Goal: Navigation & Orientation: Find specific page/section

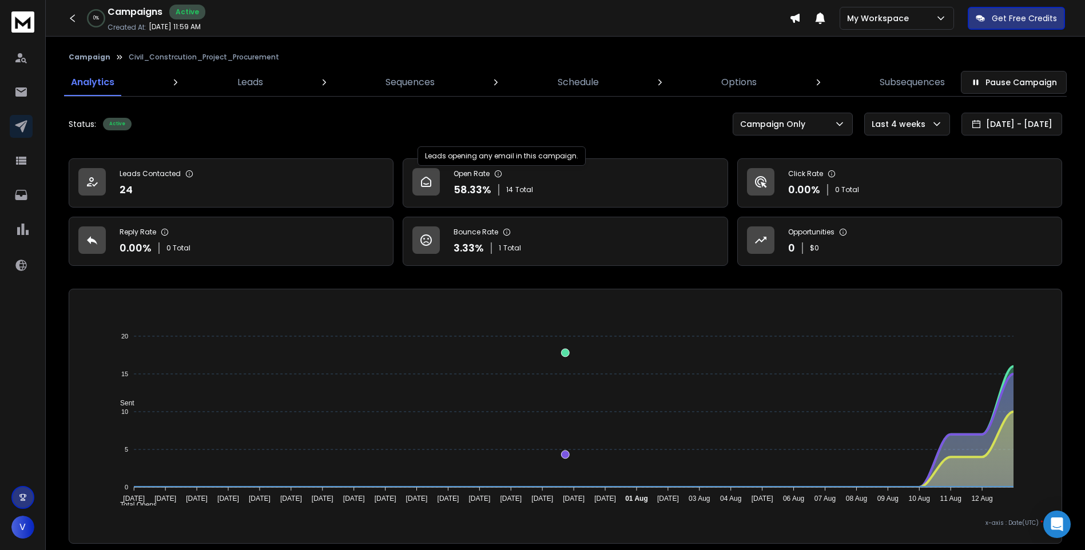
click at [498, 177] on icon at bounding box center [498, 173] width 7 height 7
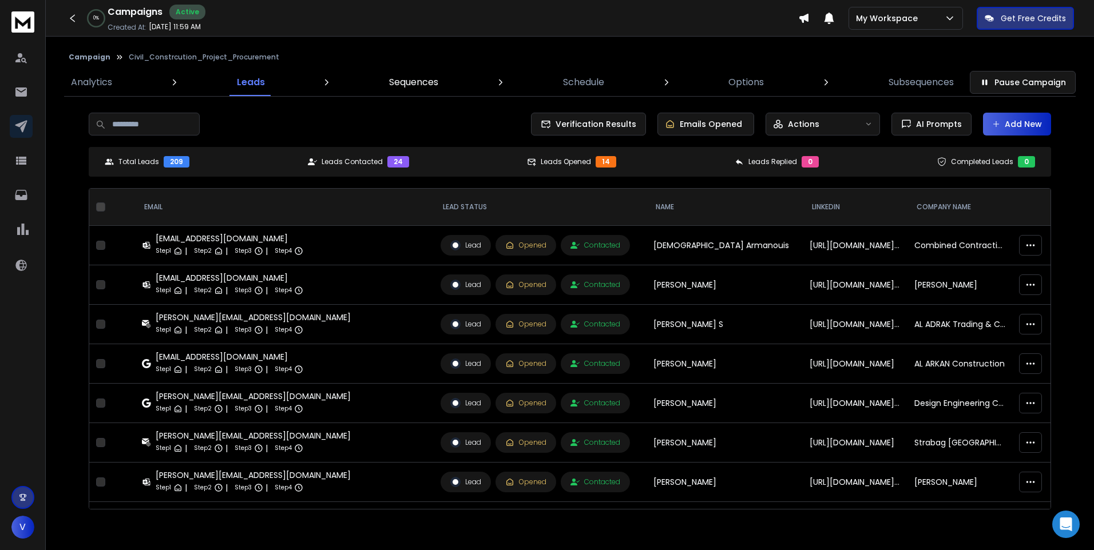
click at [412, 85] on p "Sequences" at bounding box center [413, 83] width 49 height 14
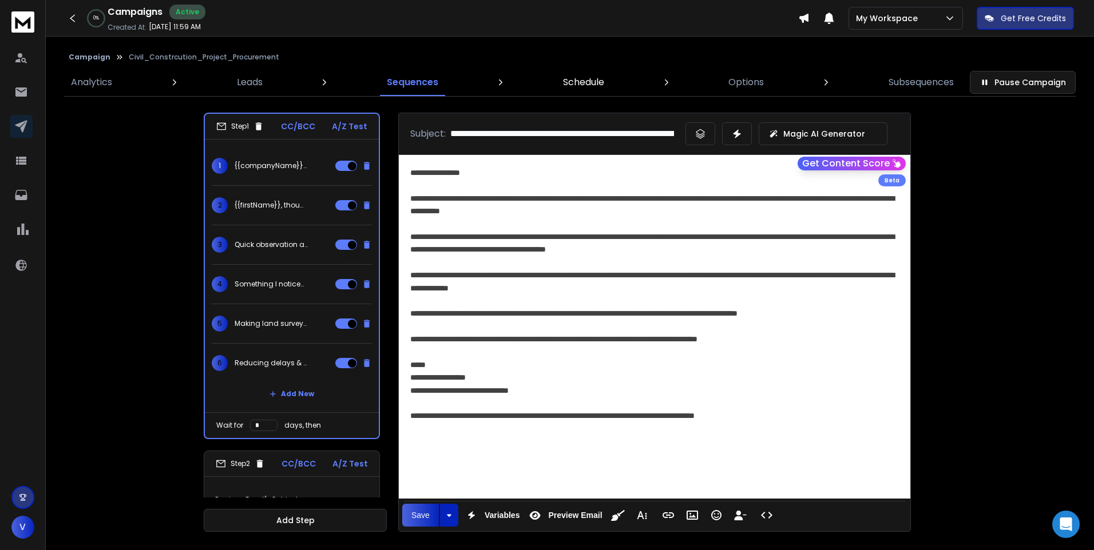
click at [566, 86] on p "Schedule" at bounding box center [583, 83] width 41 height 14
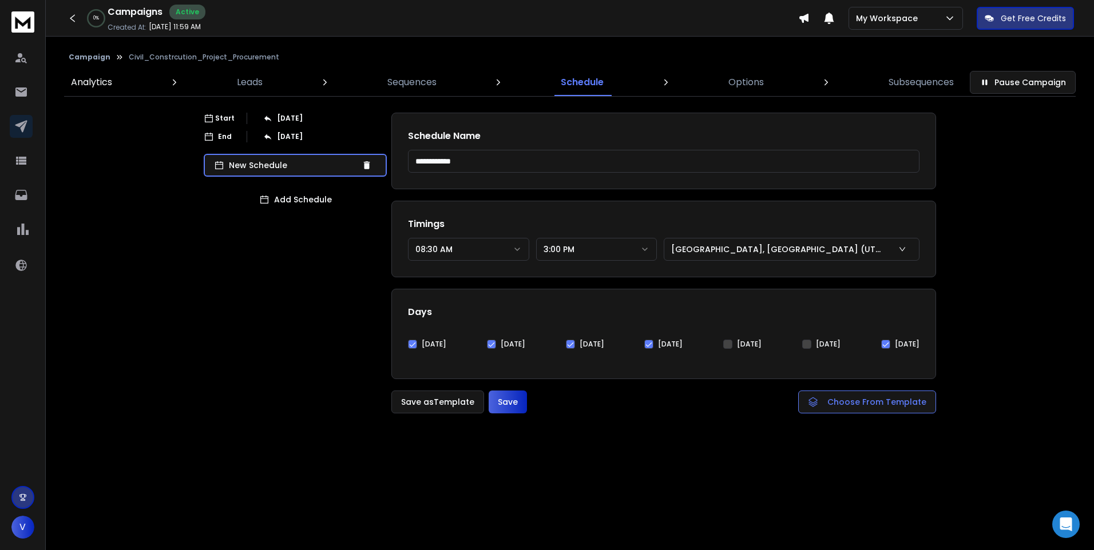
click at [102, 86] on p "Analytics" at bounding box center [91, 83] width 41 height 14
